Goal: Navigation & Orientation: Find specific page/section

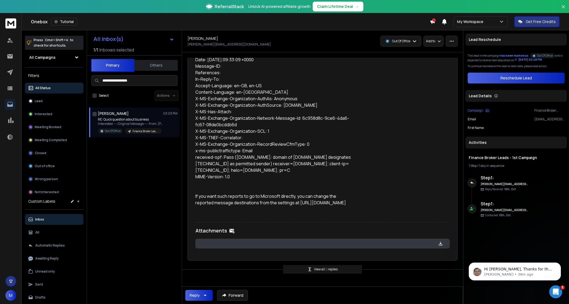
scroll to position [326, 0]
click at [317, 272] on p "View all 2 replies" at bounding box center [326, 269] width 24 height 4
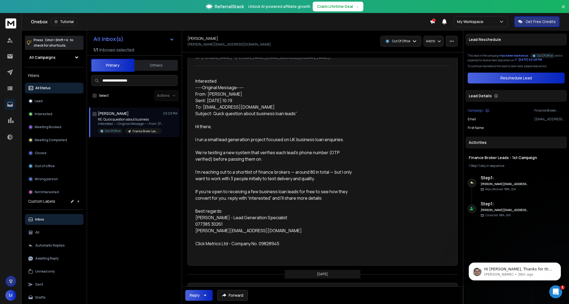
scroll to position [523, 0]
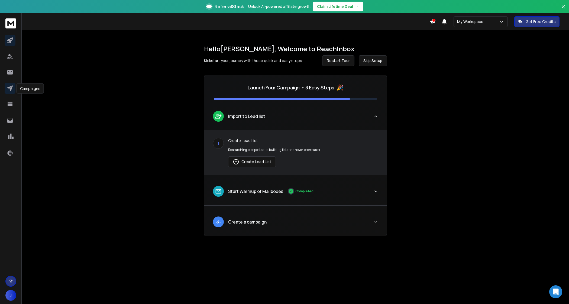
click at [12, 84] on link at bounding box center [10, 88] width 11 height 11
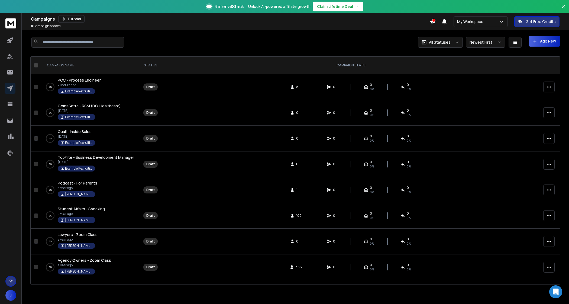
click at [78, 81] on span "PCC - Process Engineer" at bounding box center [79, 80] width 43 height 5
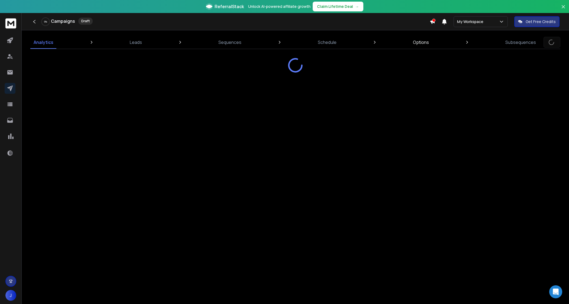
click at [422, 42] on p "Options" at bounding box center [421, 42] width 16 height 7
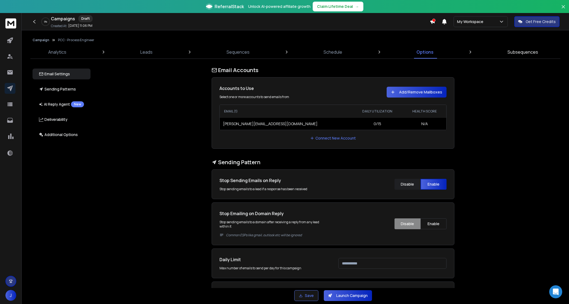
click at [519, 54] on p "Subsequences" at bounding box center [523, 52] width 31 height 7
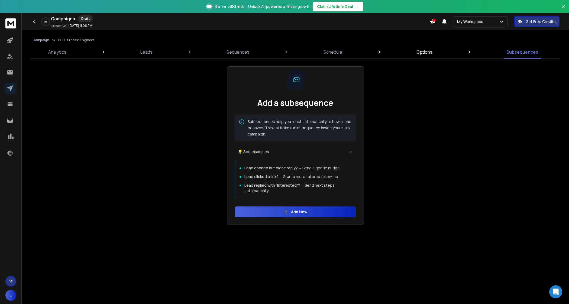
click at [420, 50] on p "Options" at bounding box center [425, 52] width 16 height 7
